Goal: Task Accomplishment & Management: Use online tool/utility

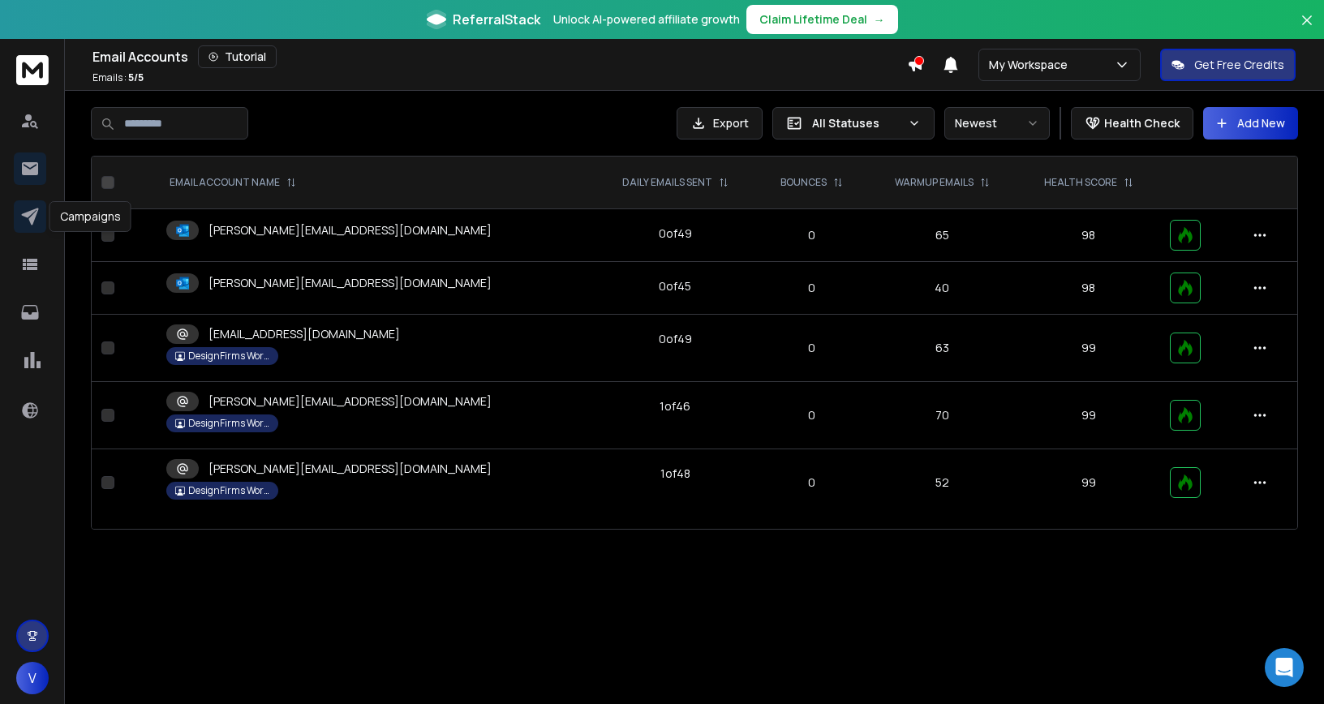
click at [31, 212] on icon at bounding box center [29, 216] width 17 height 17
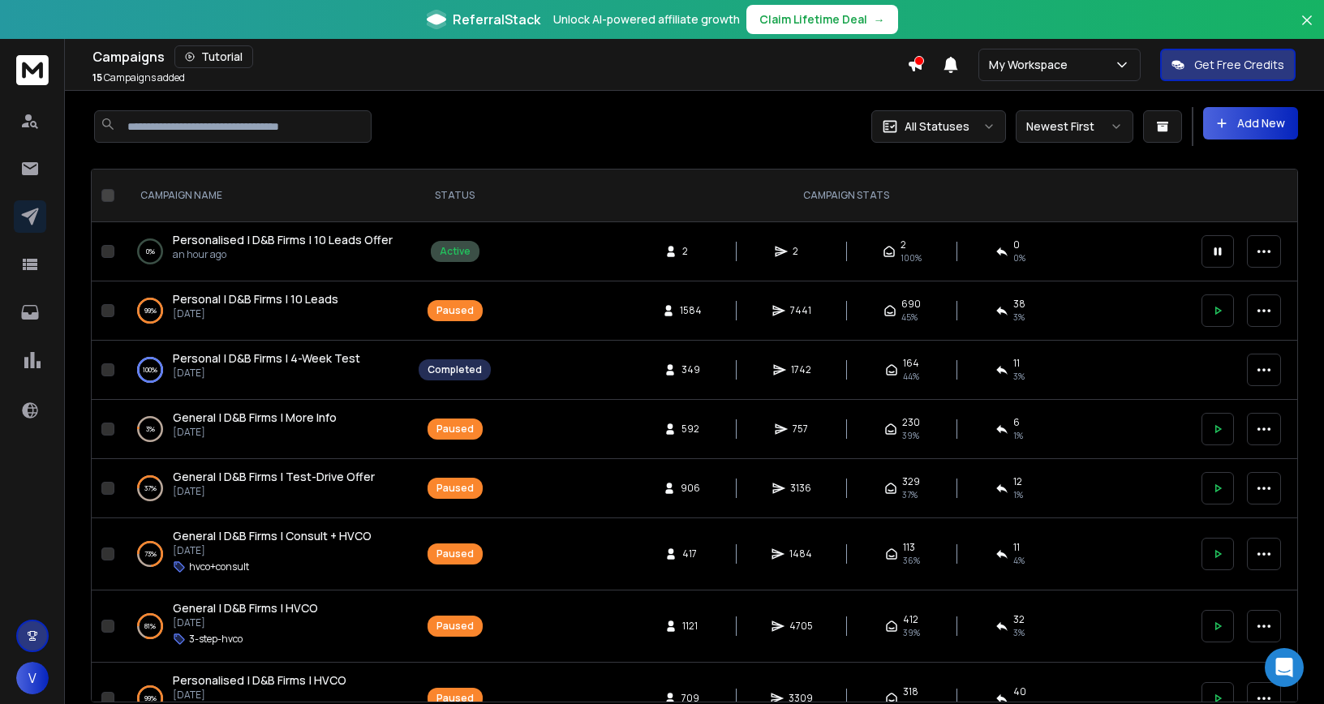
click at [275, 242] on span "Personalised | D&B Firms | 10 Leads Offer" at bounding box center [283, 239] width 220 height 15
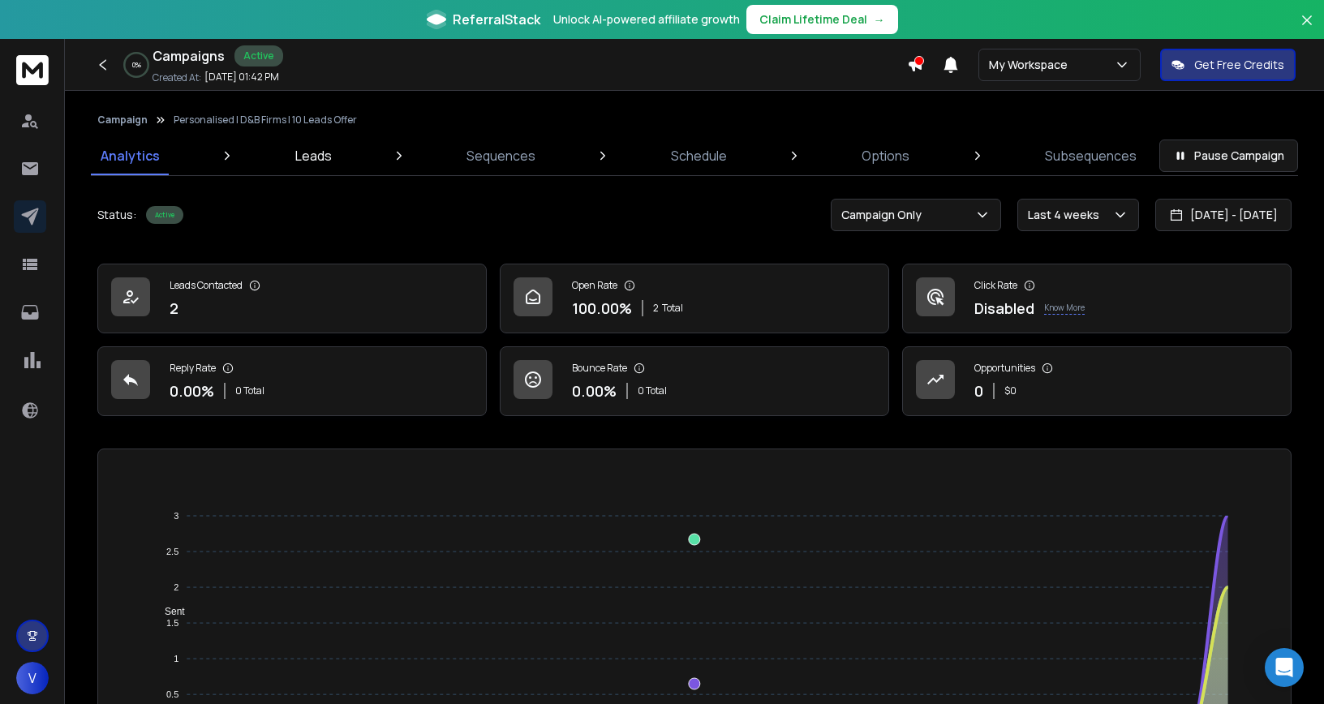
click at [308, 157] on p "Leads" at bounding box center [313, 155] width 37 height 19
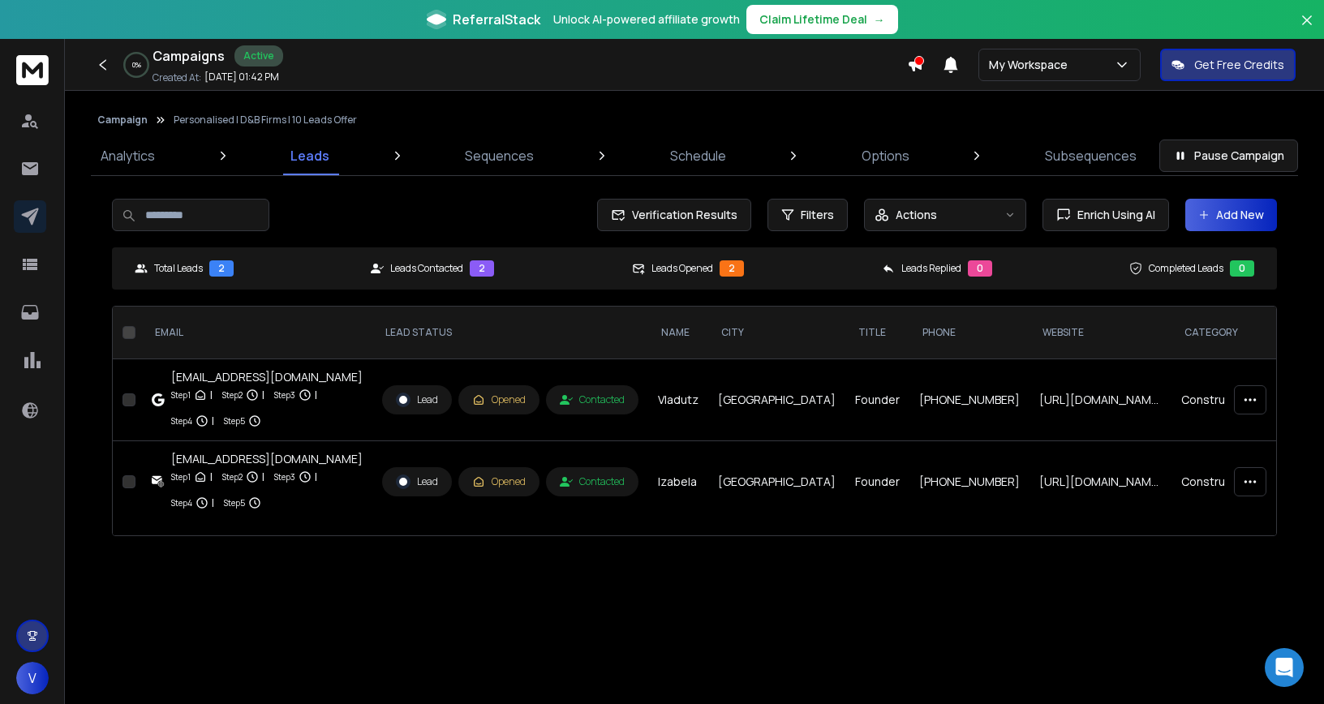
click at [1224, 214] on button "Add New" at bounding box center [1231, 215] width 92 height 32
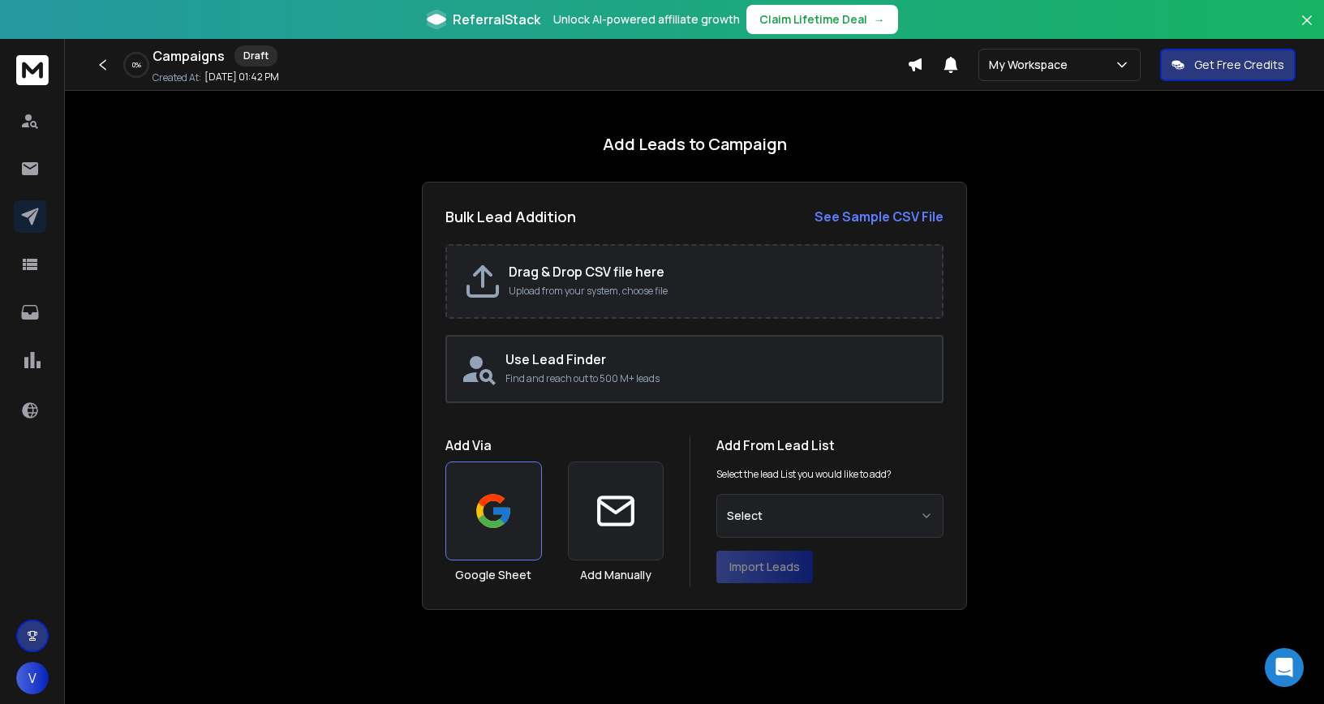
click at [491, 481] on div at bounding box center [493, 511] width 97 height 99
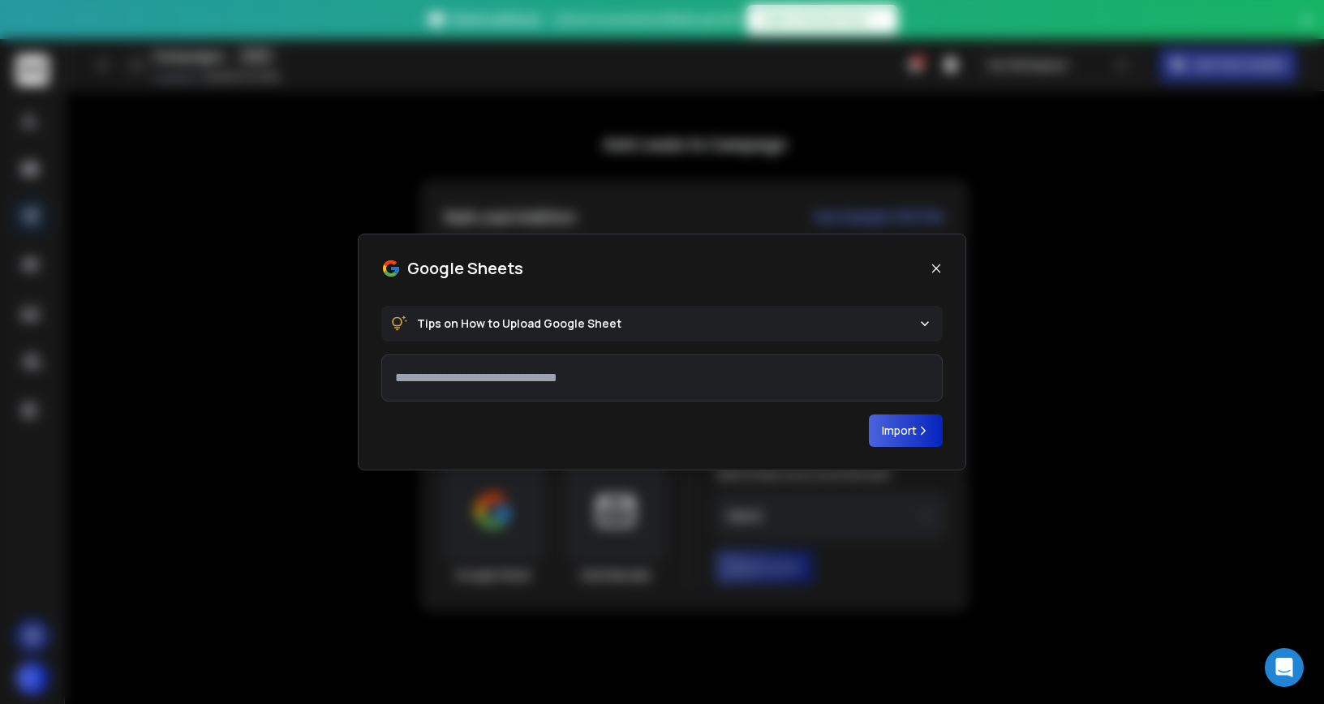
click at [455, 376] on input at bounding box center [661, 378] width 561 height 47
paste input "**********"
type input "**********"
click at [897, 435] on button "Import" at bounding box center [906, 431] width 74 height 32
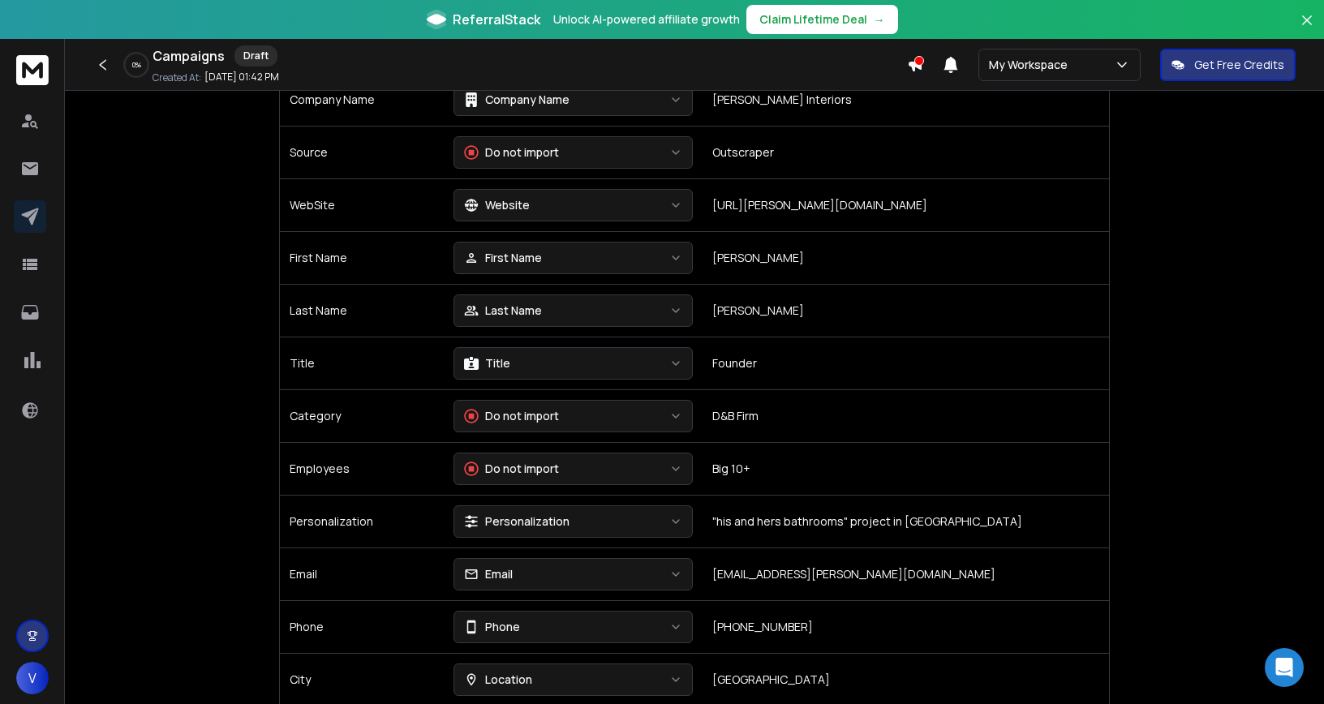
scroll to position [315, 0]
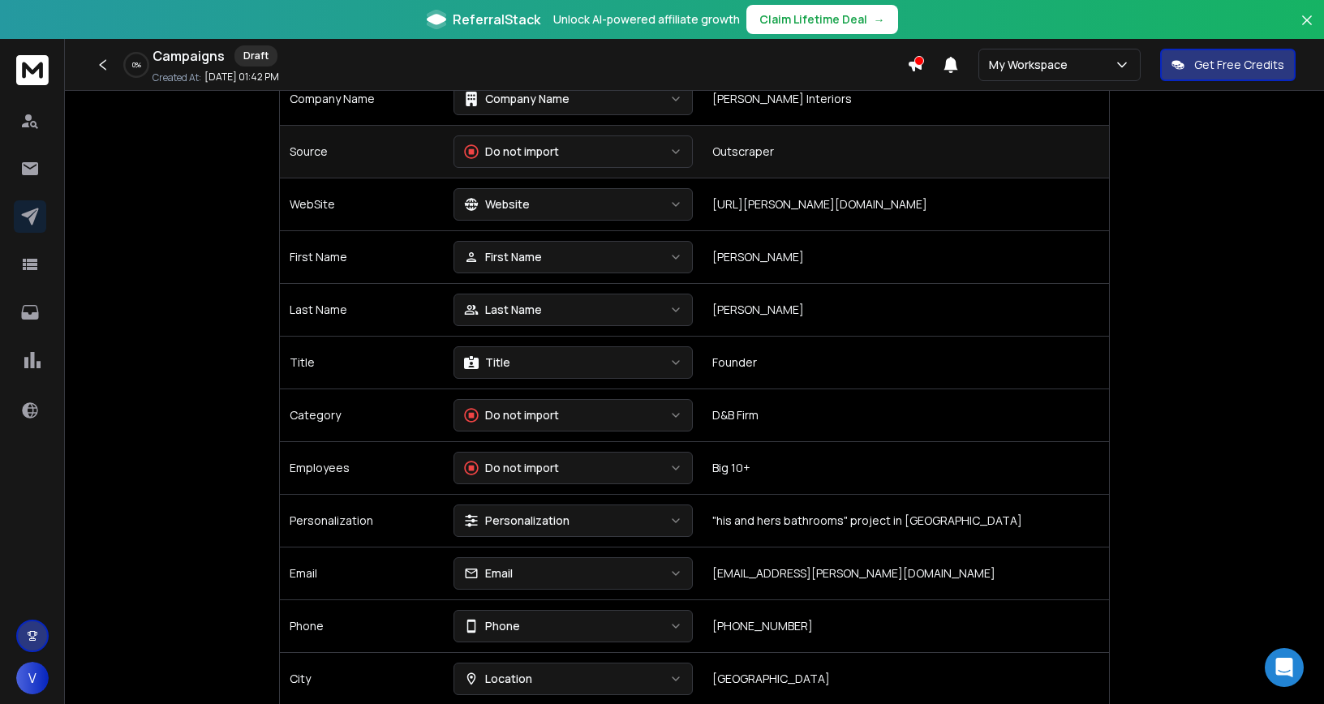
click at [674, 158] on icon "button" at bounding box center [675, 151] width 13 height 13
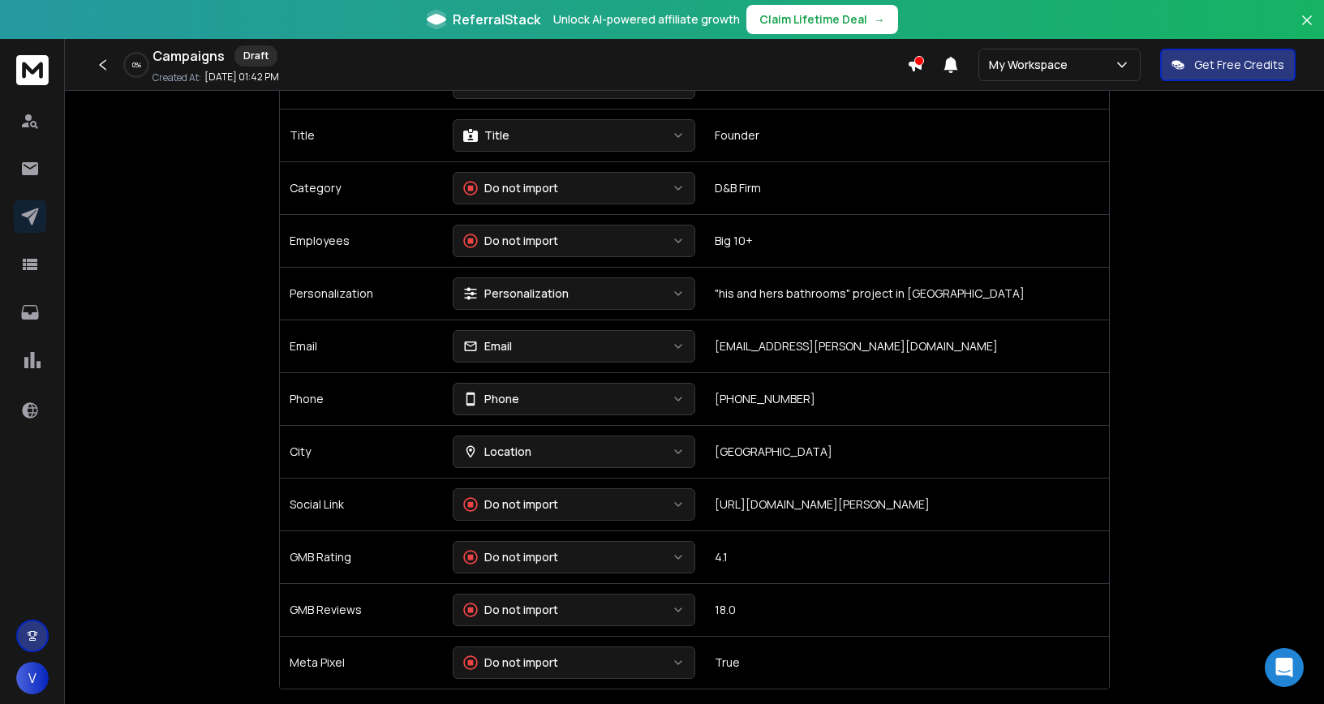
scroll to position [565, 0]
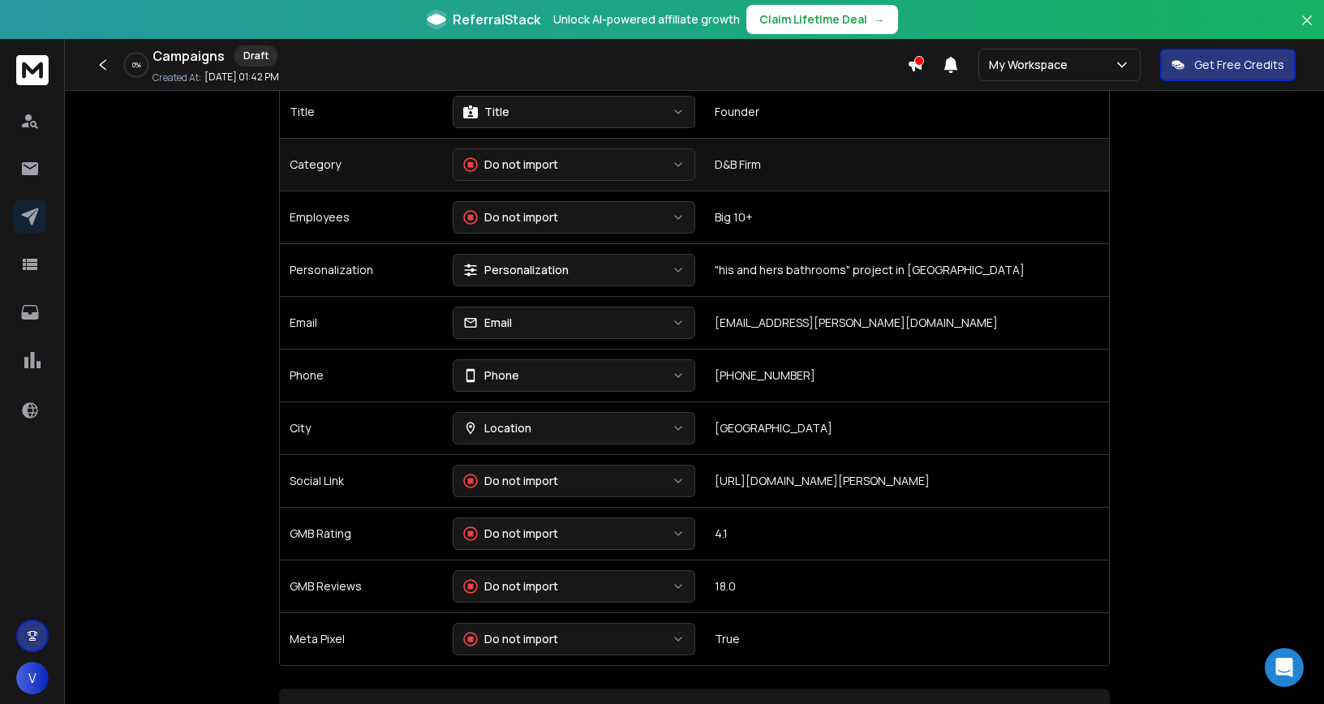
click at [672, 171] on icon "button" at bounding box center [678, 164] width 13 height 13
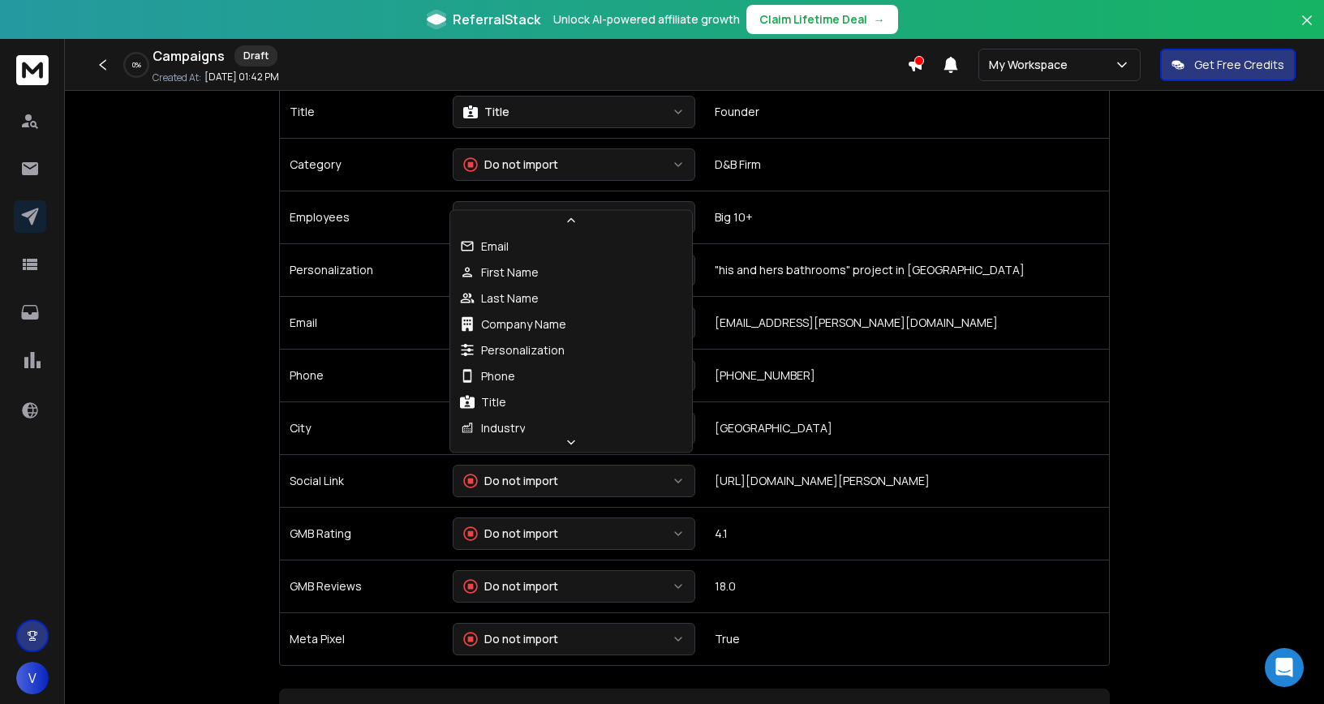
scroll to position [164, 0]
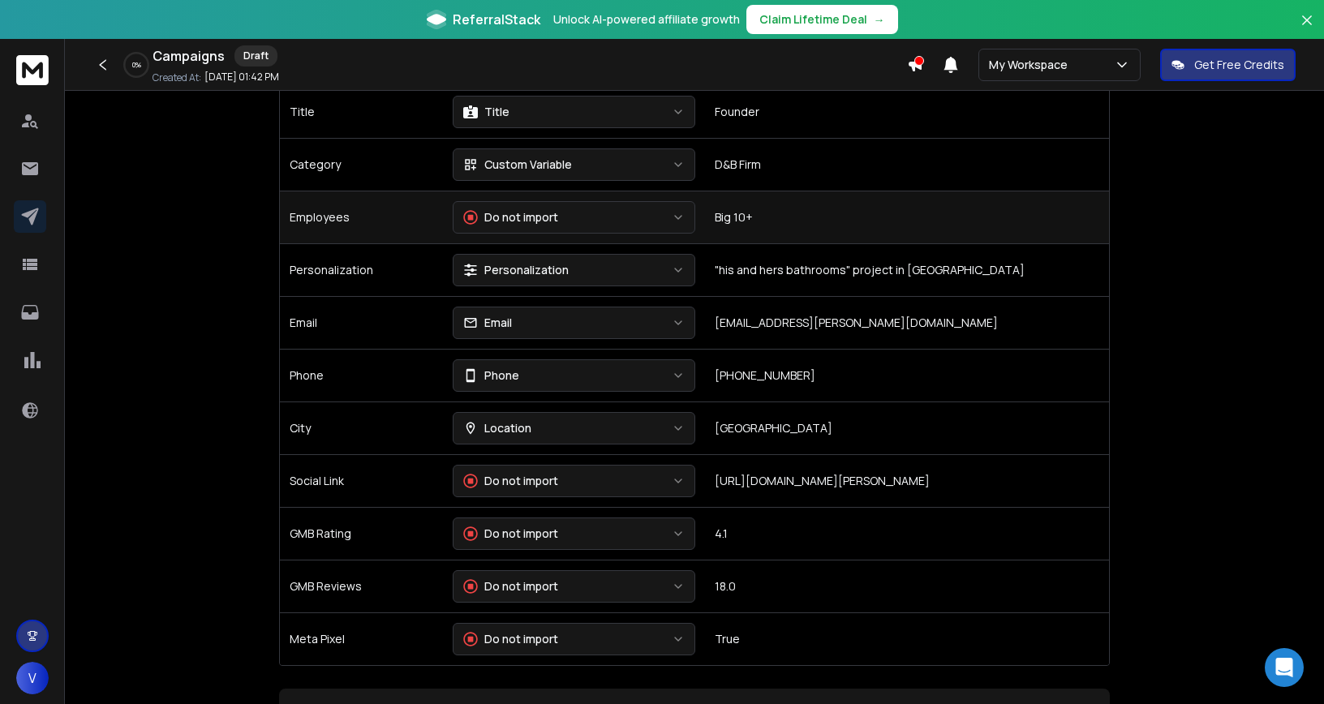
click at [676, 224] on icon "button" at bounding box center [678, 217] width 13 height 13
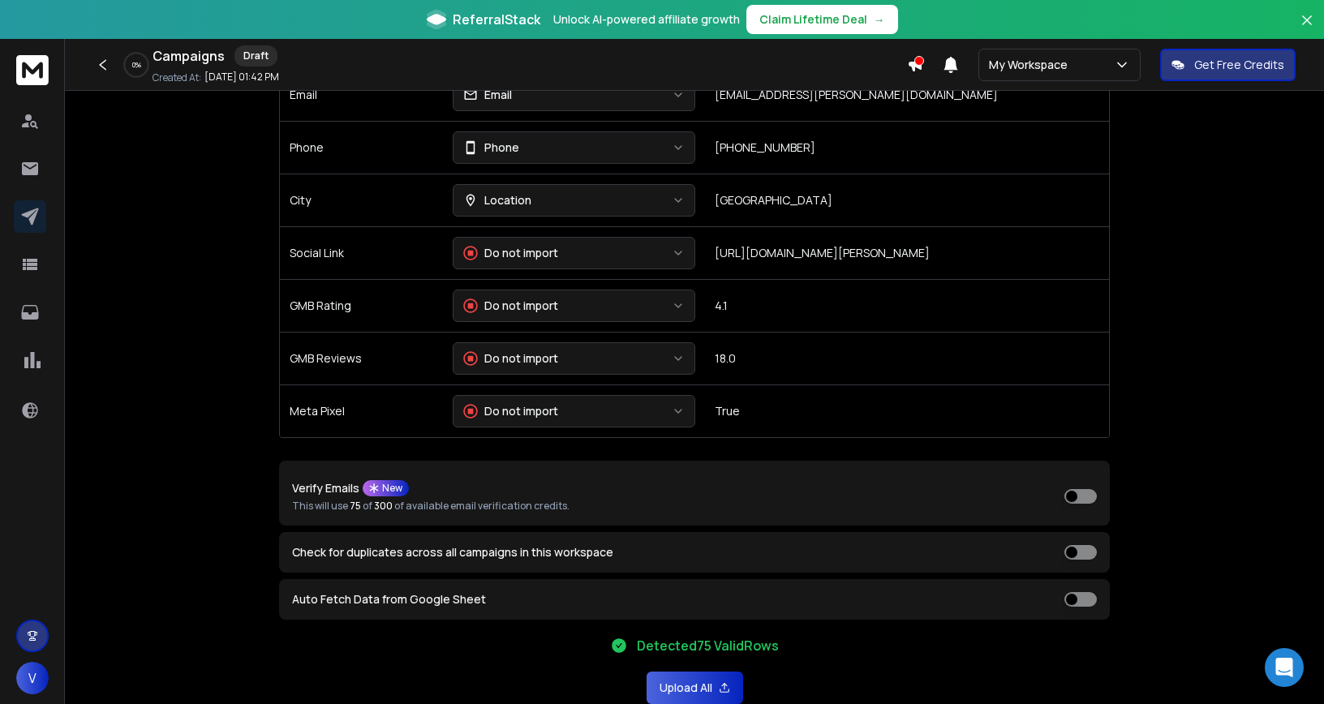
scroll to position [845, 0]
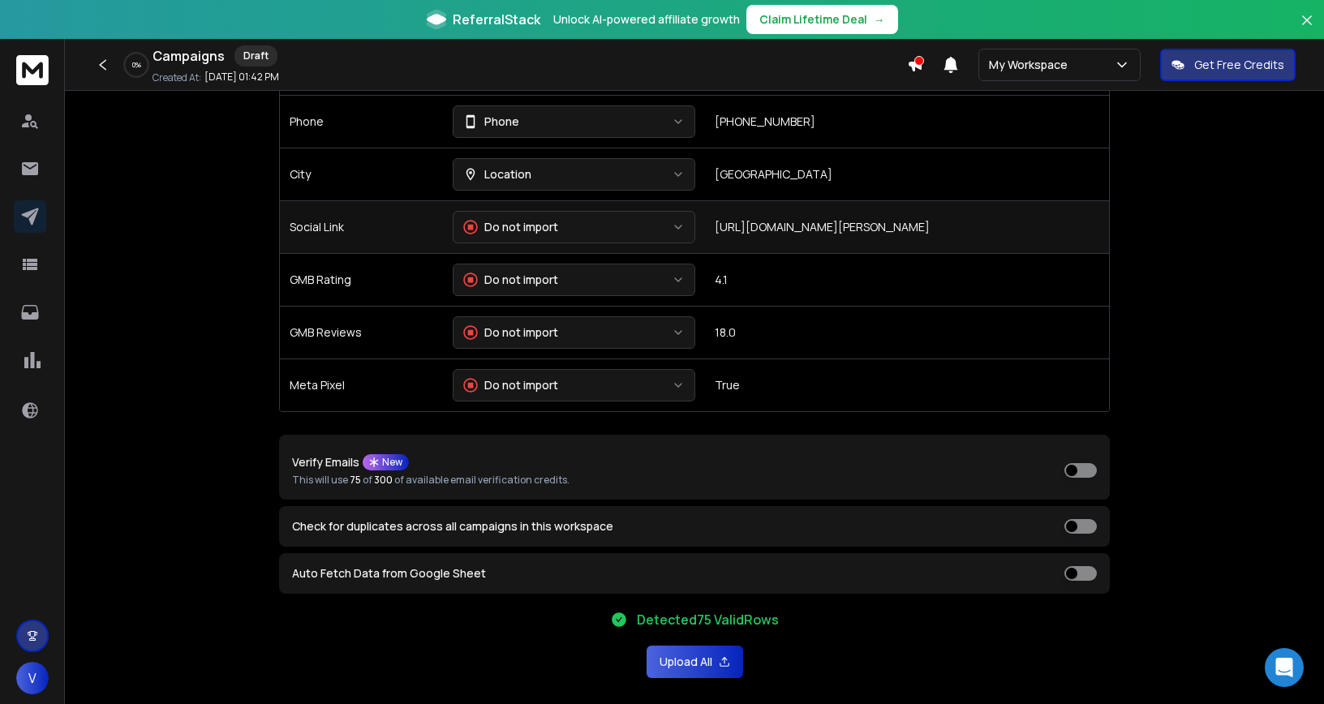
click at [678, 225] on icon "button" at bounding box center [678, 227] width 13 height 13
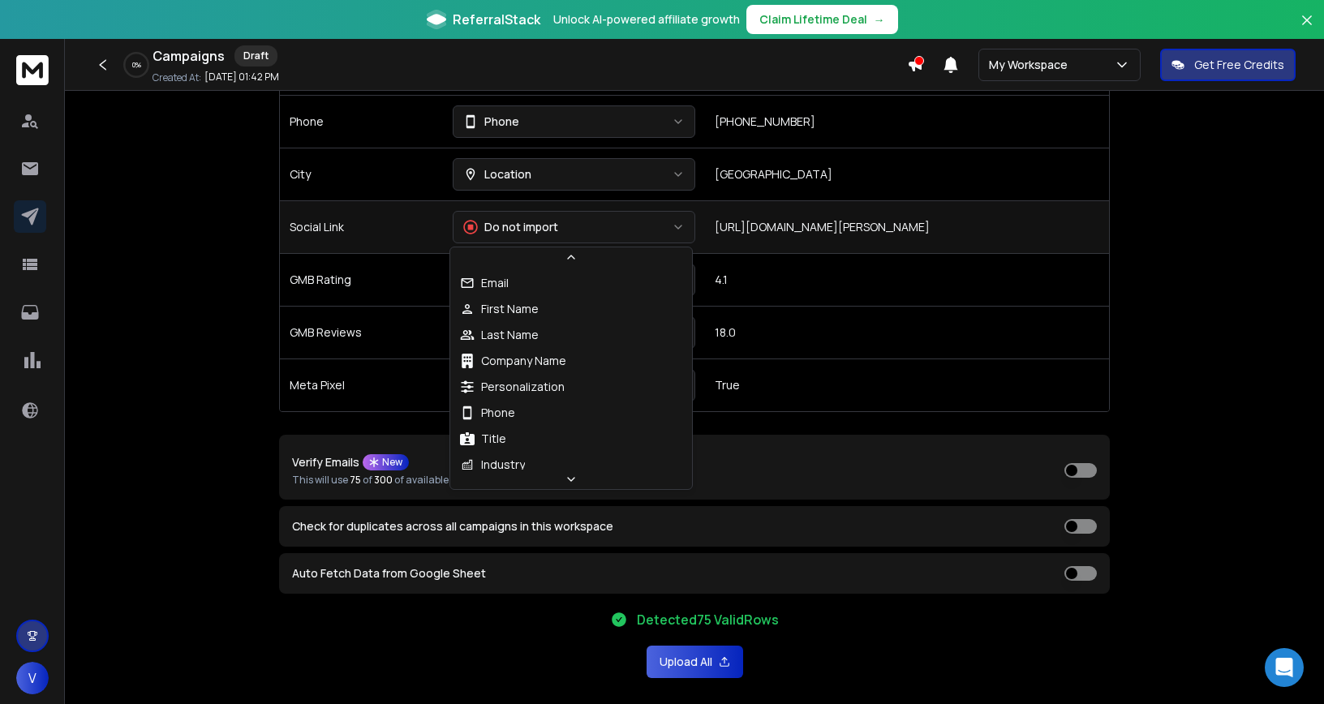
scroll to position [164, 0]
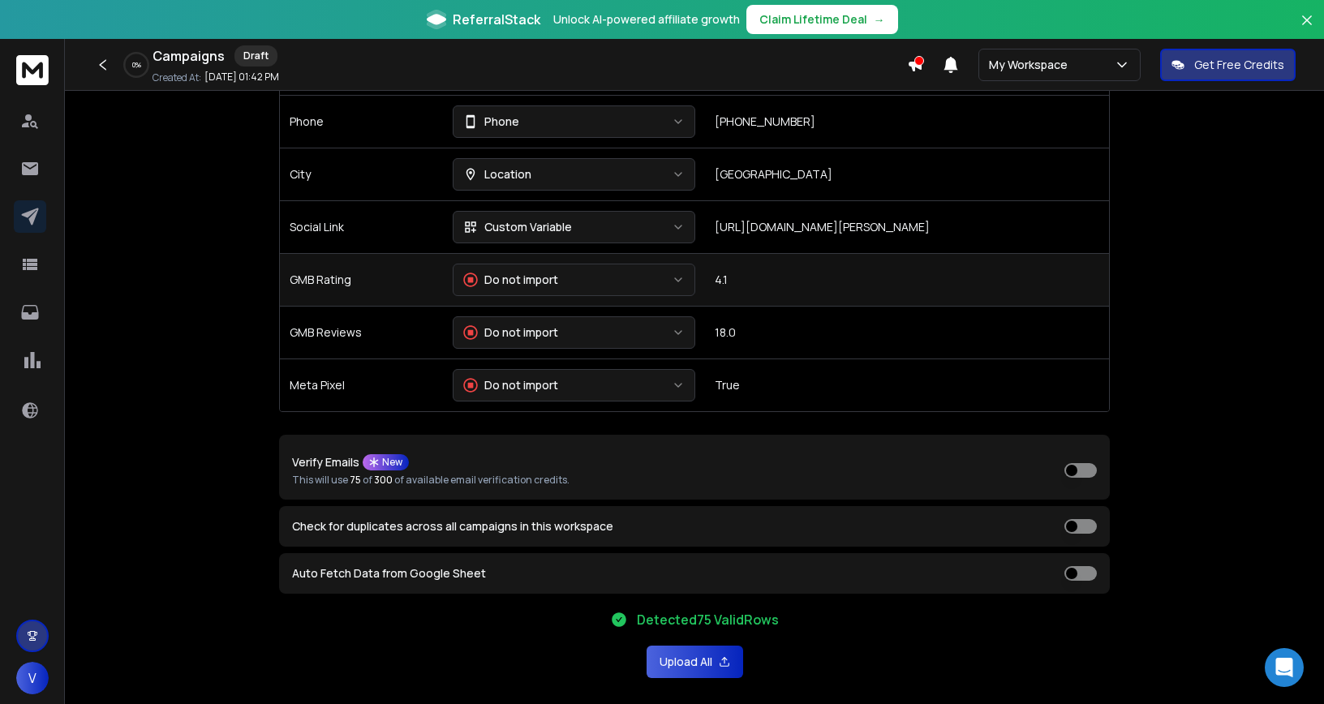
click at [675, 279] on icon "button" at bounding box center [678, 279] width 13 height 13
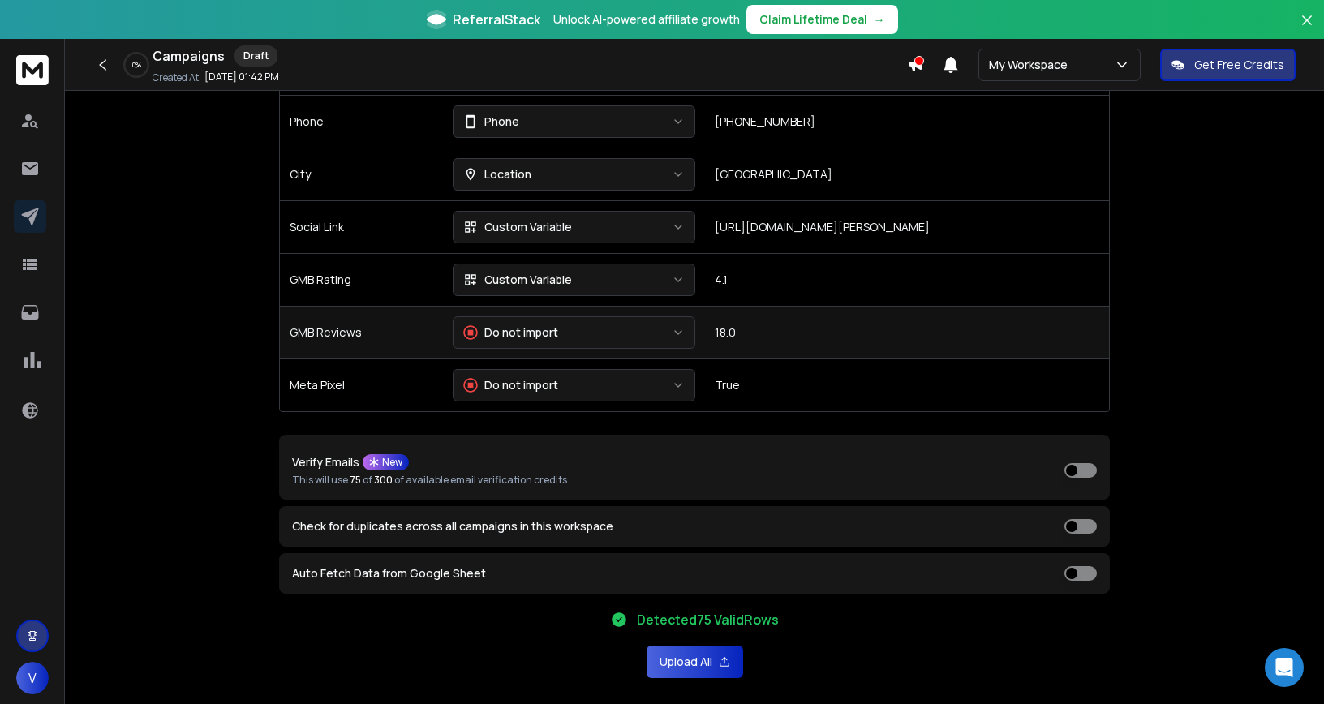
click at [678, 333] on icon "button" at bounding box center [678, 332] width 6 height 3
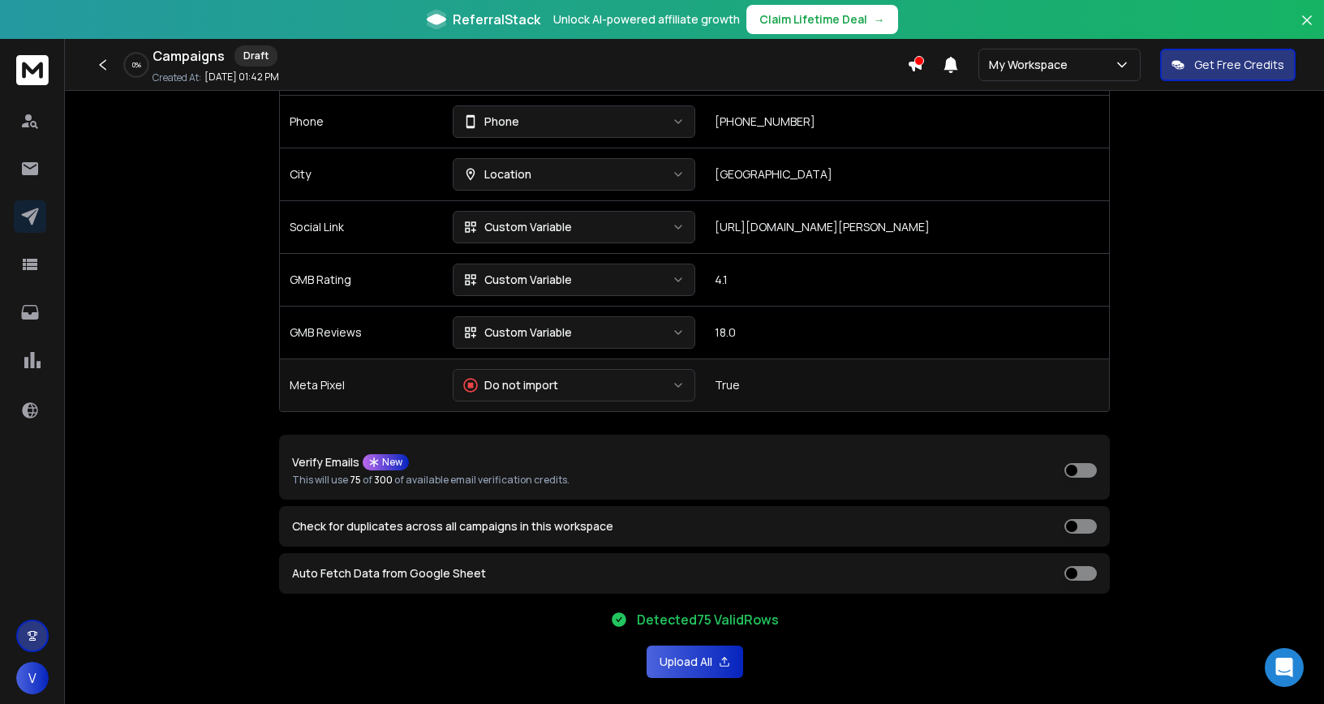
click at [677, 385] on icon "button" at bounding box center [678, 385] width 6 height 3
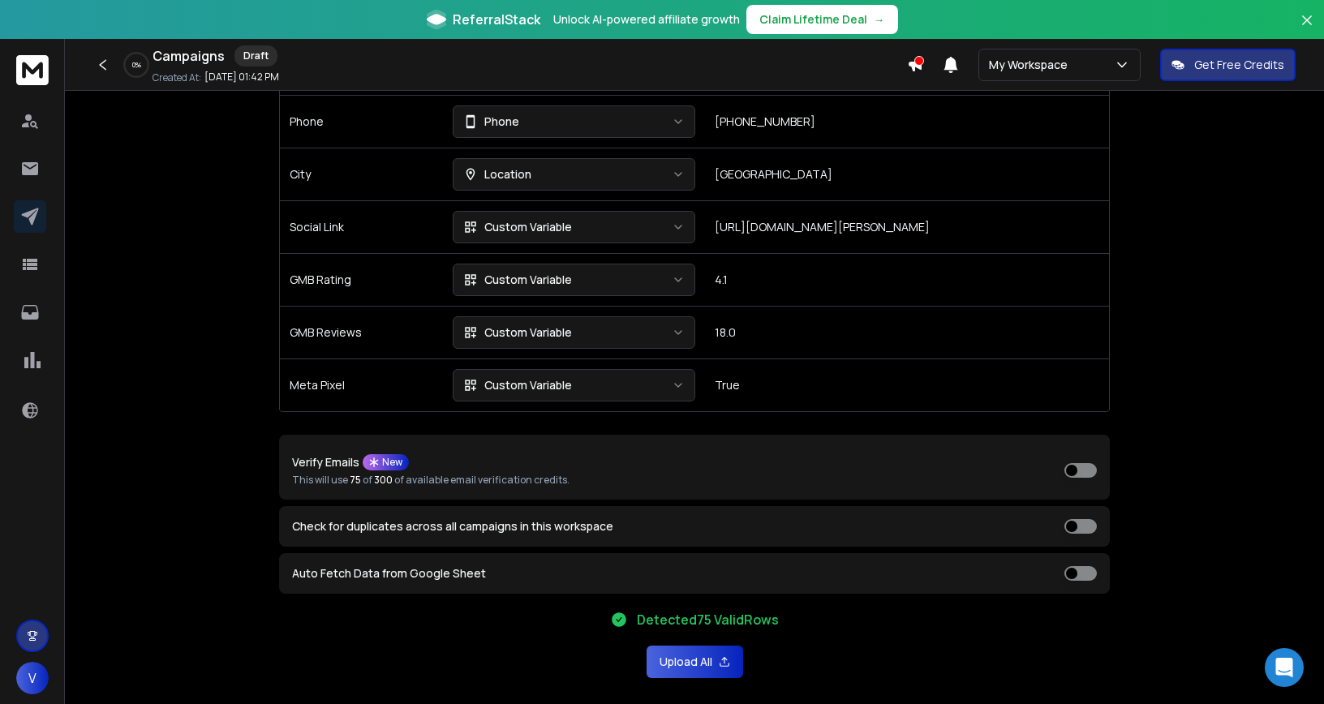
click at [674, 661] on button "Upload All" at bounding box center [695, 662] width 97 height 32
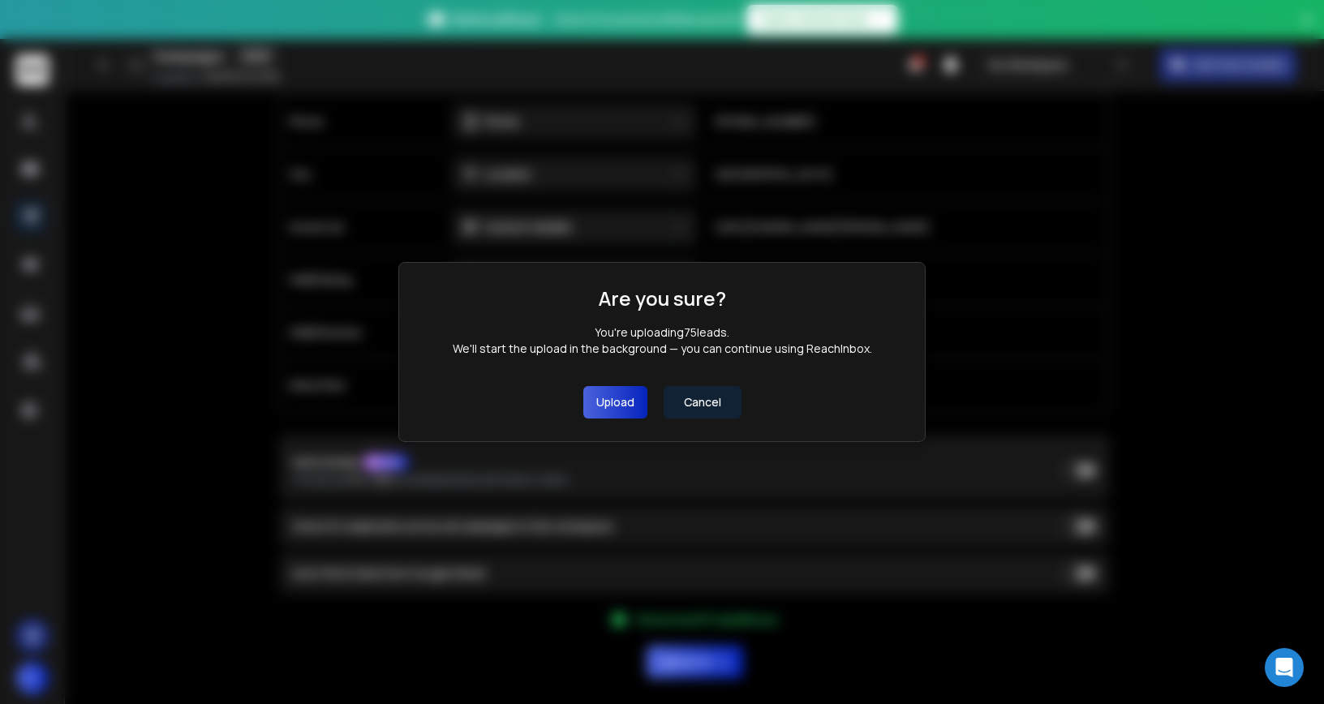
click at [612, 395] on button "Upload" at bounding box center [615, 402] width 64 height 32
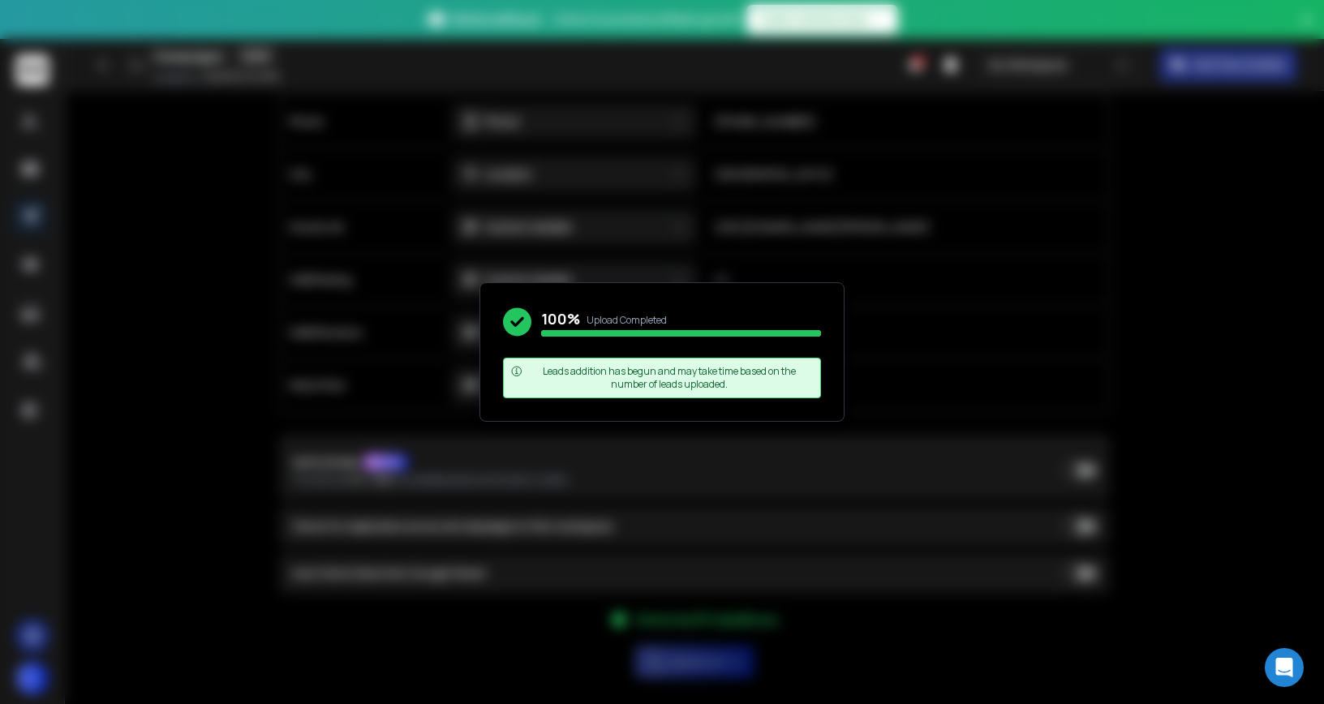
scroll to position [797, 0]
